Goal: Task Accomplishment & Management: Manage account settings

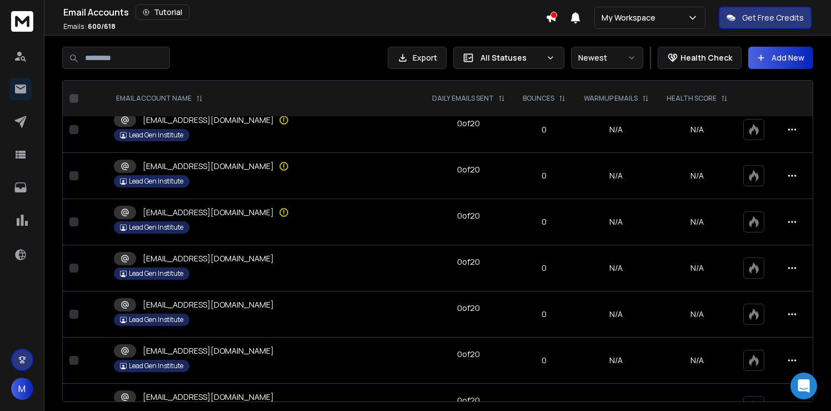
scroll to position [21096, 0]
click at [17, 129] on link at bounding box center [20, 122] width 22 height 22
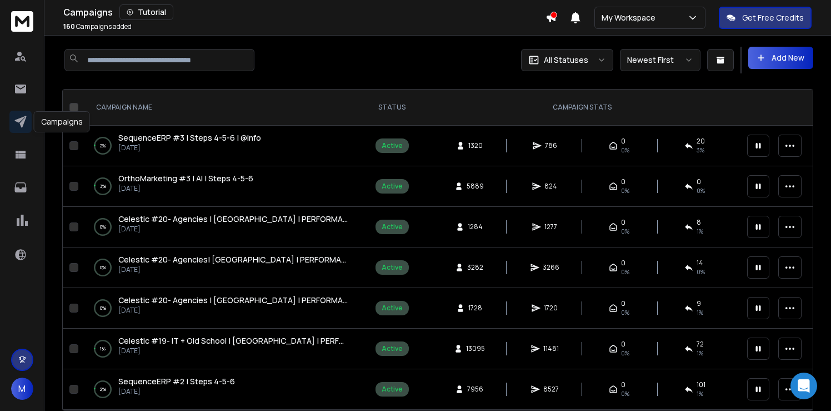
click at [164, 59] on input at bounding box center [159, 60] width 190 height 22
click at [25, 84] on icon at bounding box center [20, 88] width 13 height 13
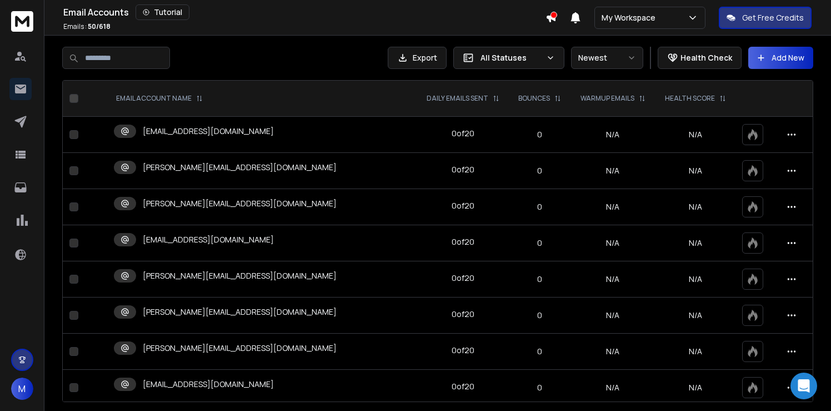
click at [108, 67] on input at bounding box center [116, 58] width 108 height 22
type input "*****"
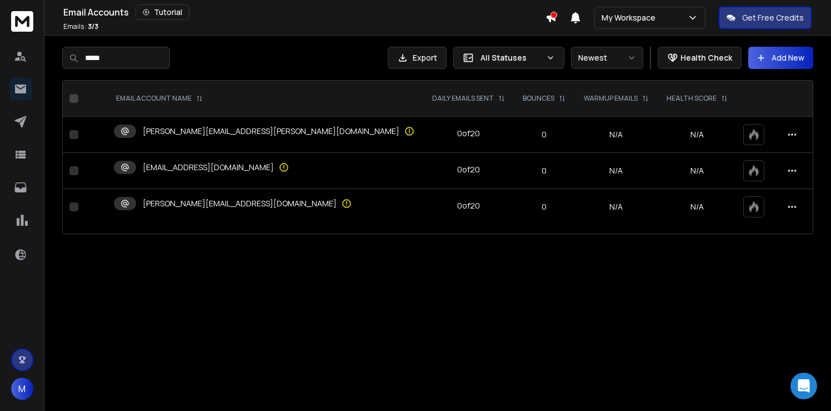
click at [299, 269] on div "ReferralStack Unlock AI-powered affiliate growth Lifetime Deals available! Clai…" at bounding box center [415, 205] width 831 height 411
